Goal: Participate in discussion: Engage in conversation with other users on a specific topic

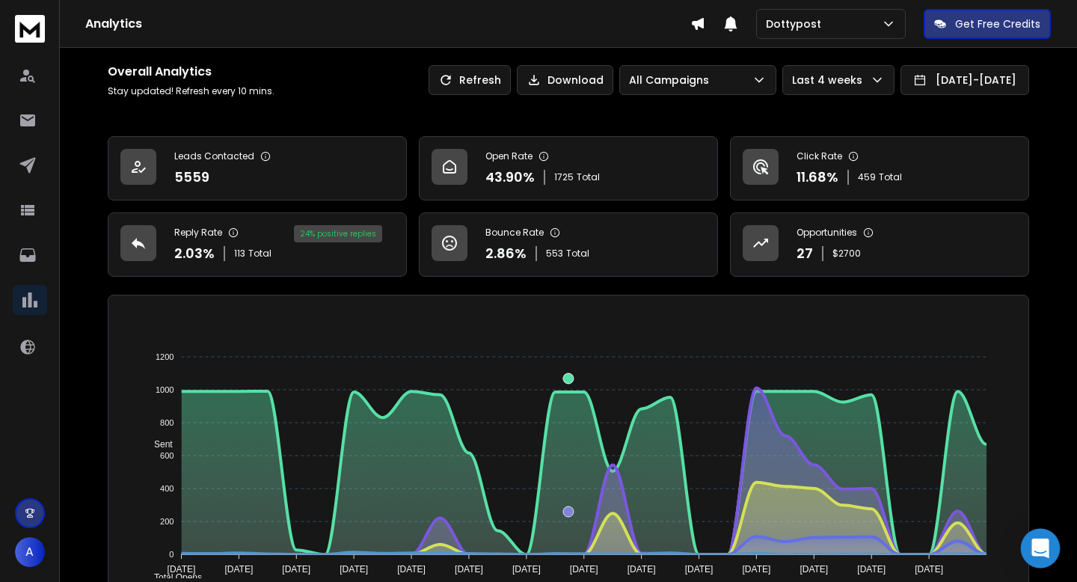
click at [1050, 549] on div "Open Intercom Messenger" at bounding box center [1040, 549] width 40 height 40
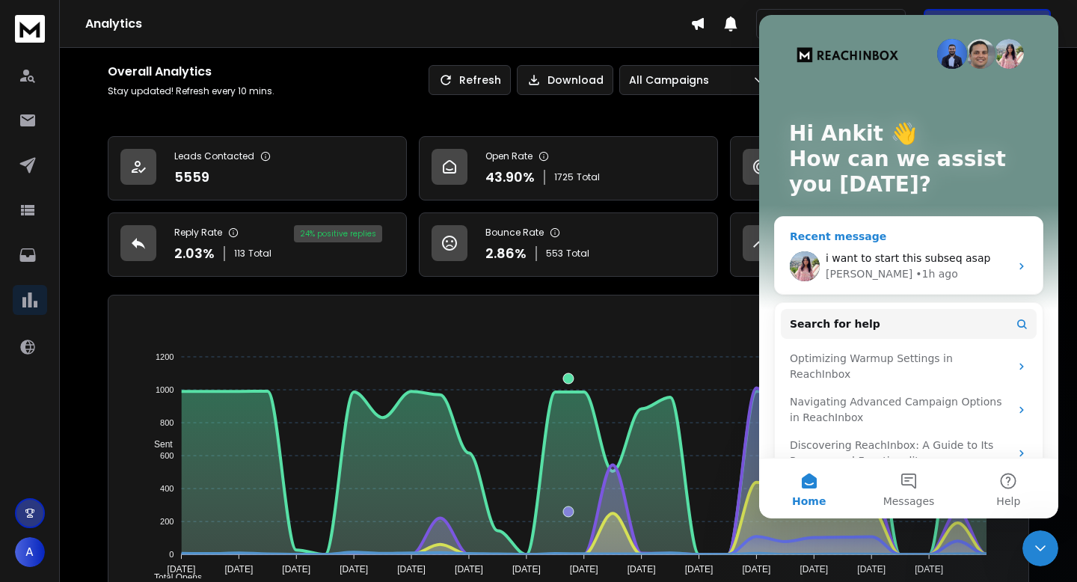
click at [957, 265] on div "i want to start this subseq asap" at bounding box center [917, 258] width 184 height 16
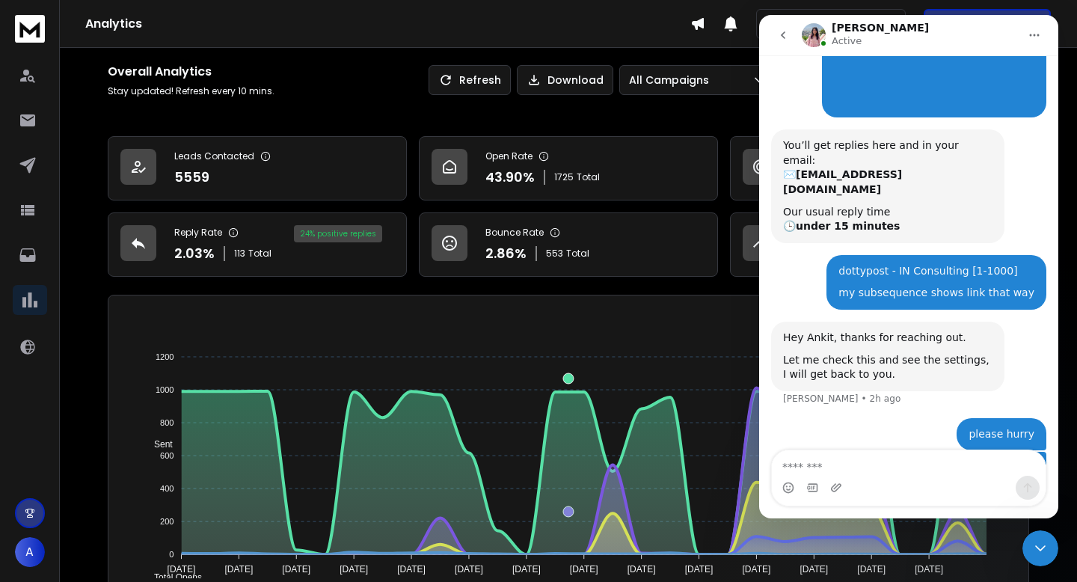
scroll to position [139, 0]
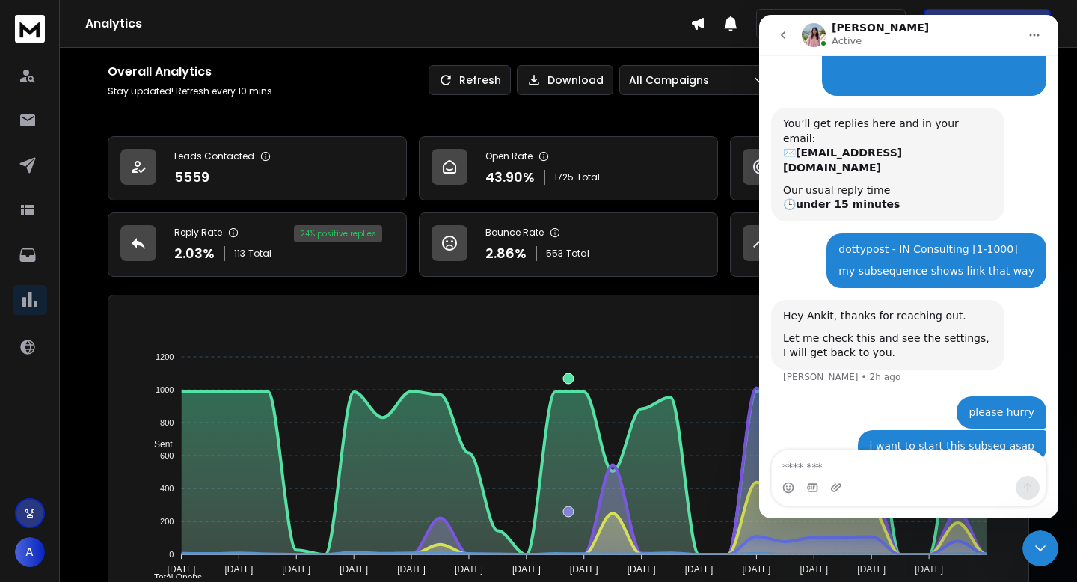
click at [878, 463] on textarea "Message…" at bounding box center [909, 462] width 274 height 25
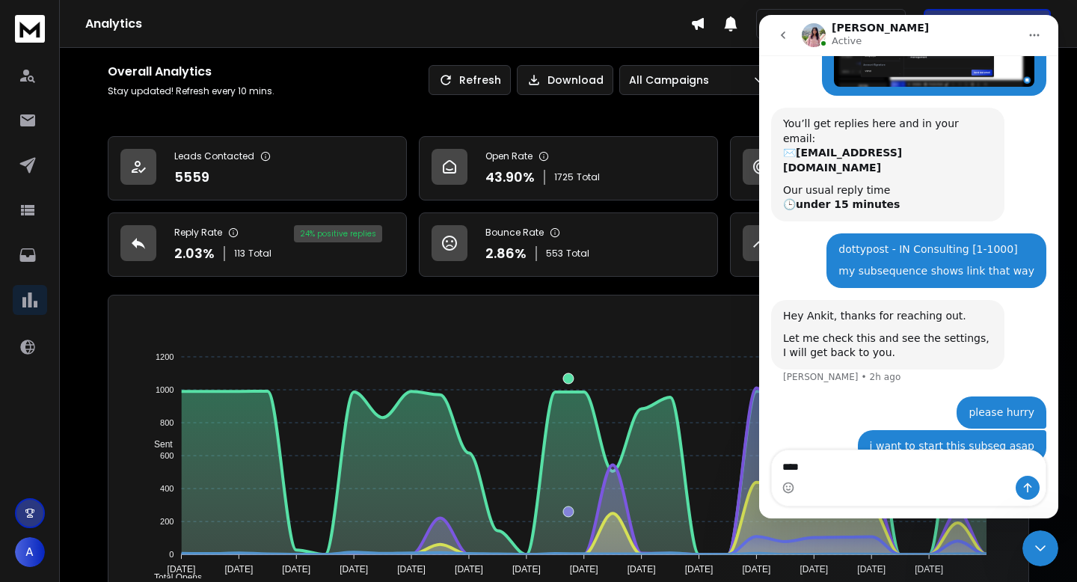
type textarea "*****"
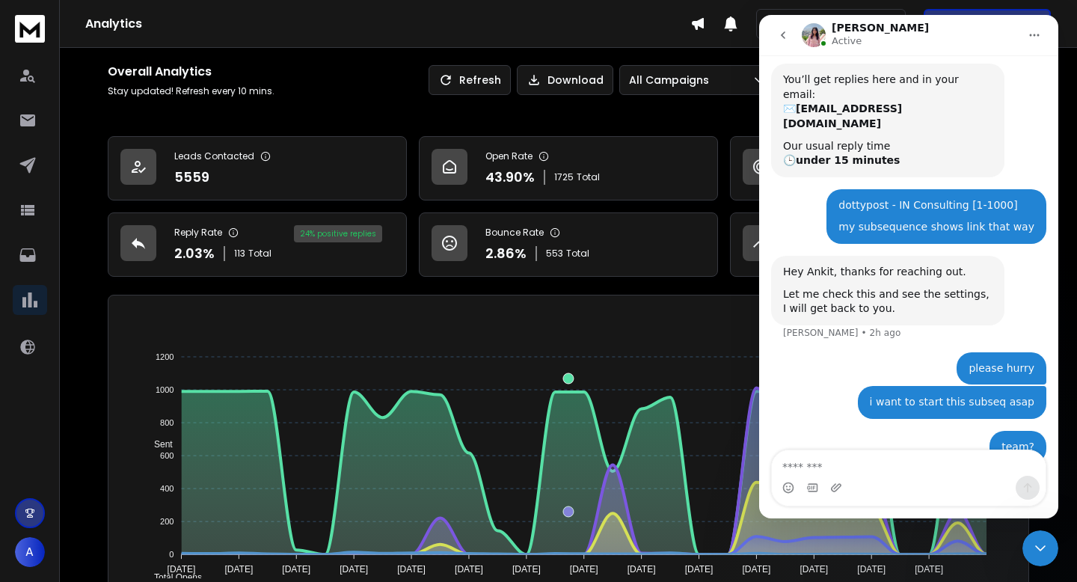
click at [1049, 543] on div "Close Intercom Messenger" at bounding box center [1040, 548] width 36 height 36
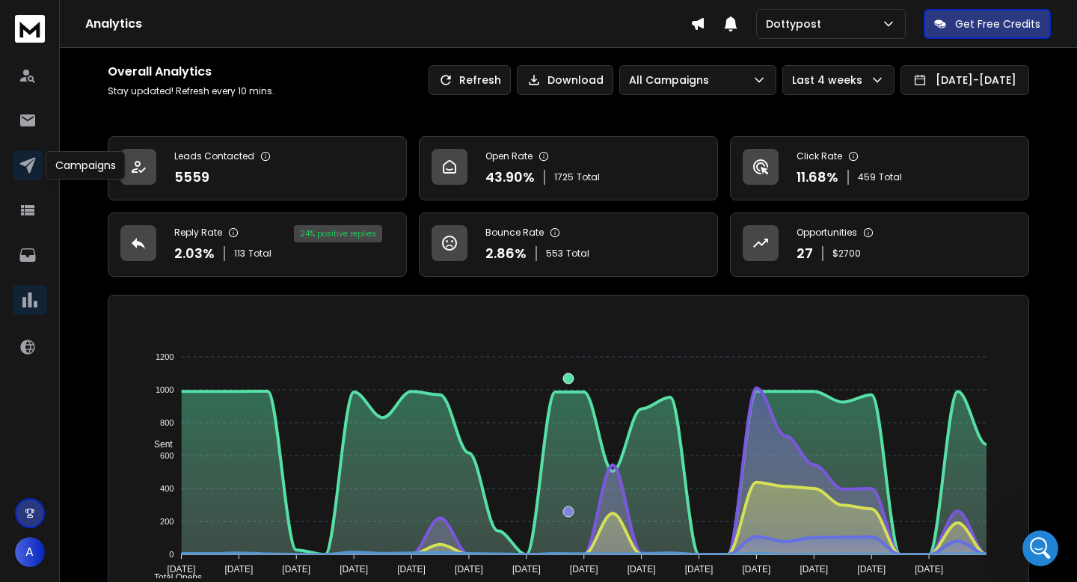
click at [28, 165] on icon at bounding box center [27, 165] width 16 height 16
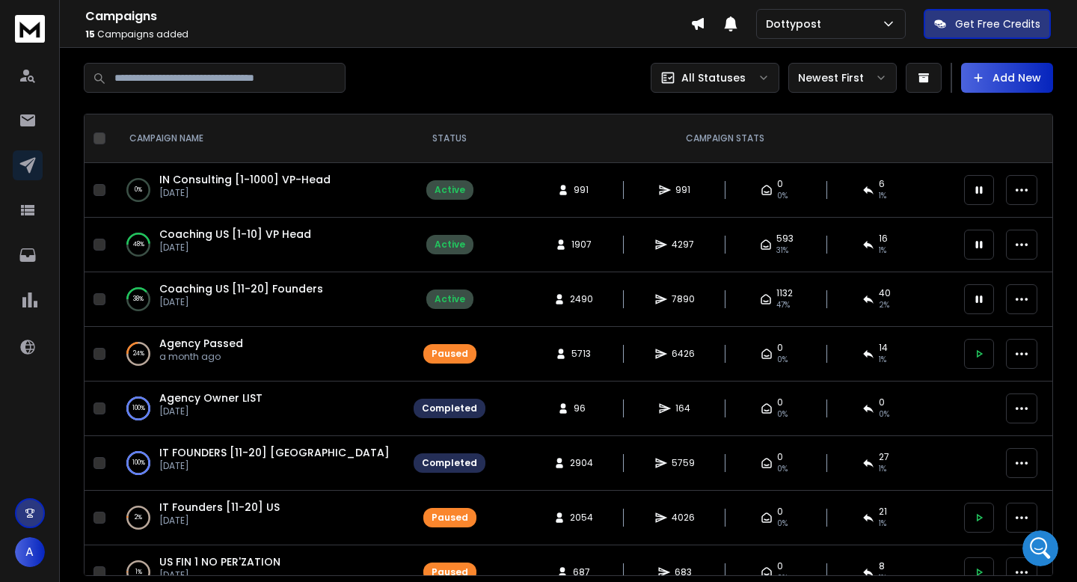
click at [289, 180] on span "IN Consulting [1-1000] VP-Head" at bounding box center [244, 179] width 171 height 15
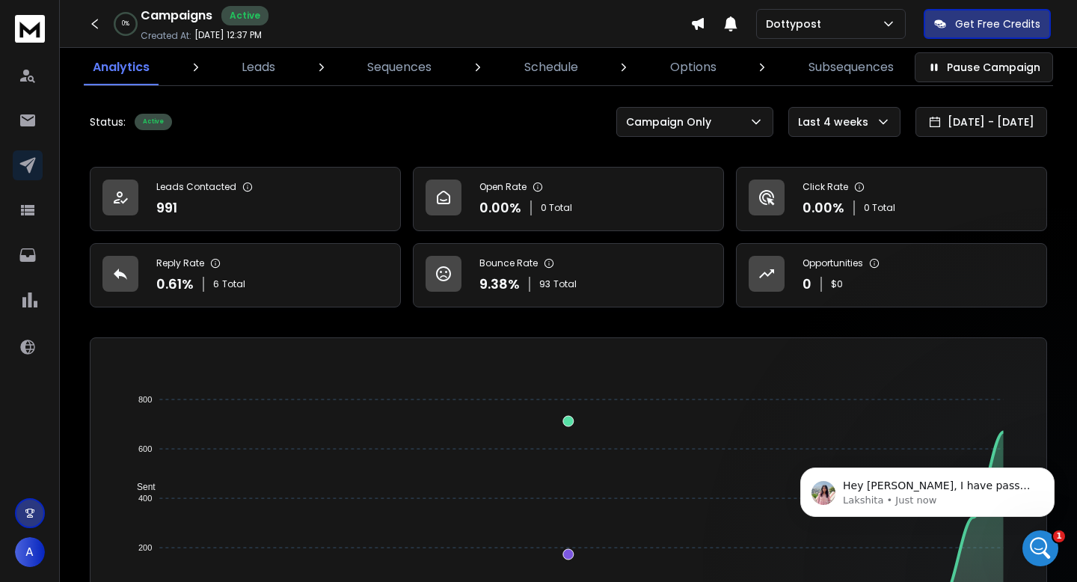
scroll to position [257, 0]
click at [1033, 546] on icon "Open Intercom Messenger" at bounding box center [1040, 548] width 25 height 25
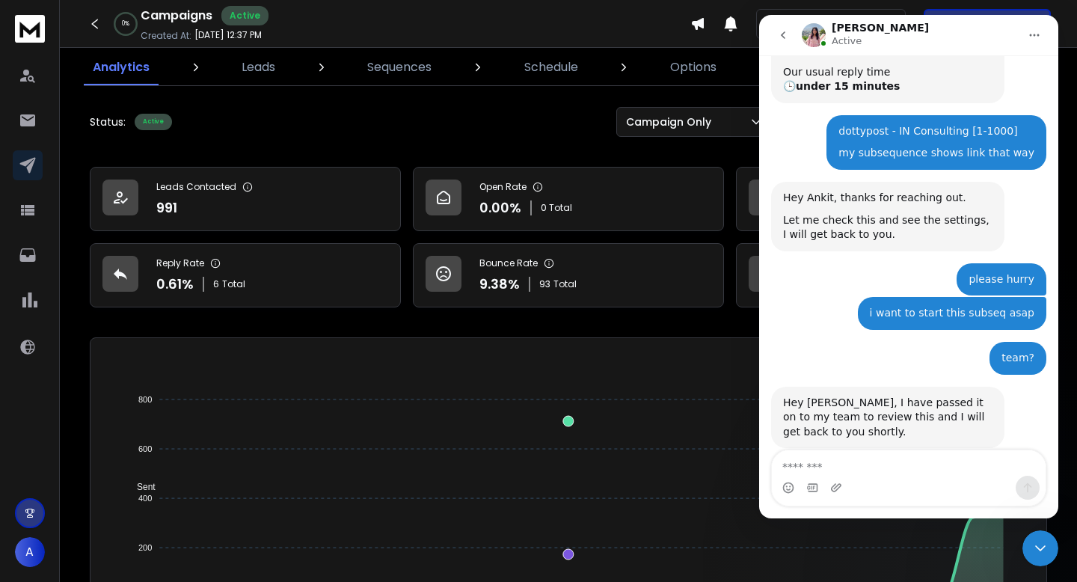
click at [1030, 538] on div "Close Intercom Messenger" at bounding box center [1040, 548] width 36 height 36
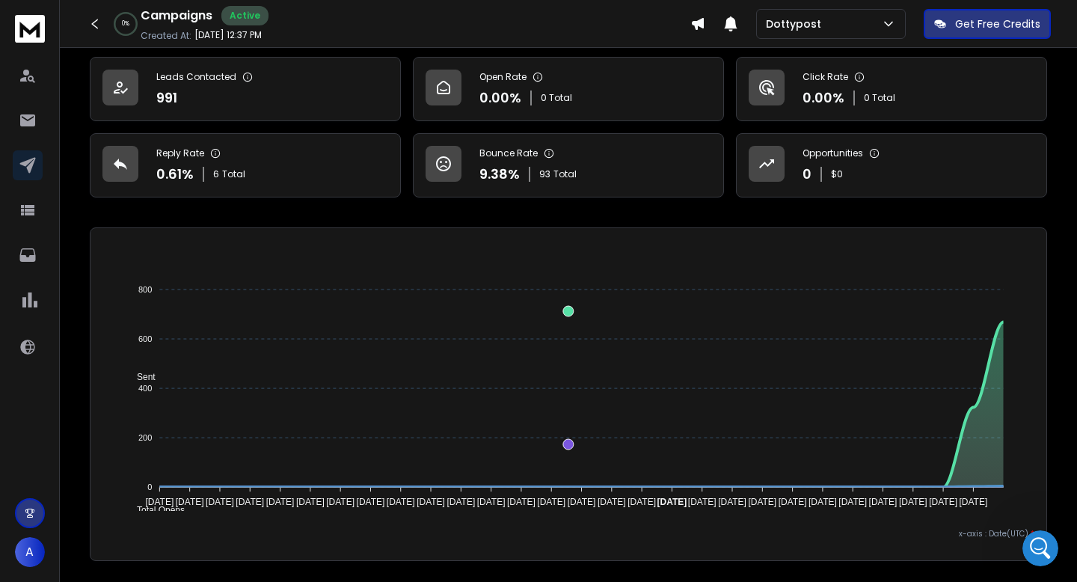
scroll to position [0, 0]
